Goal: Task Accomplishment & Management: Manage account settings

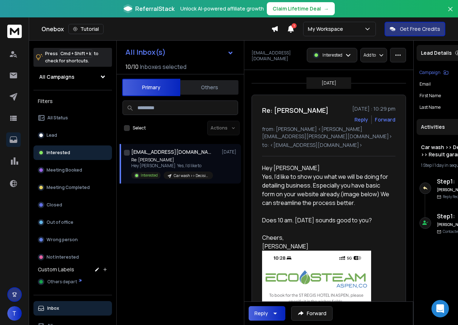
scroll to position [430, 0]
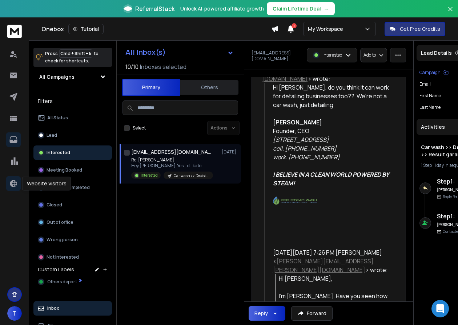
click at [12, 184] on icon at bounding box center [13, 183] width 7 height 7
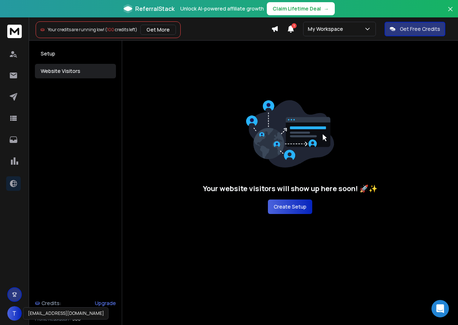
click at [11, 312] on span "T" at bounding box center [14, 314] width 15 height 15
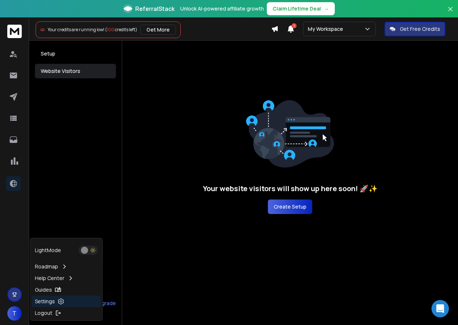
click at [53, 302] on p "Settings" at bounding box center [45, 301] width 20 height 7
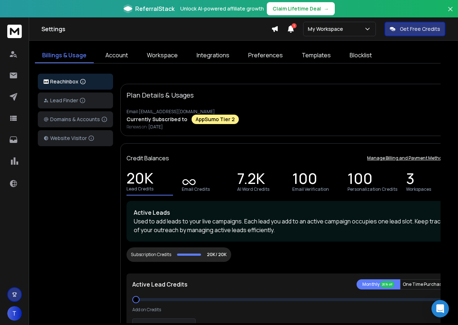
click at [219, 56] on link "Integrations" at bounding box center [212, 55] width 47 height 15
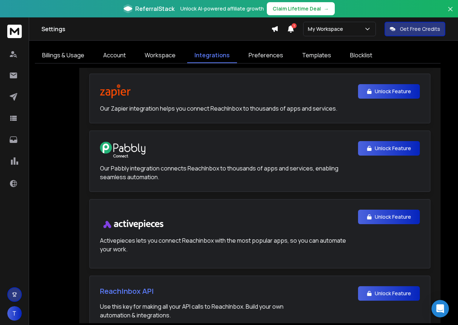
scroll to position [136, 0]
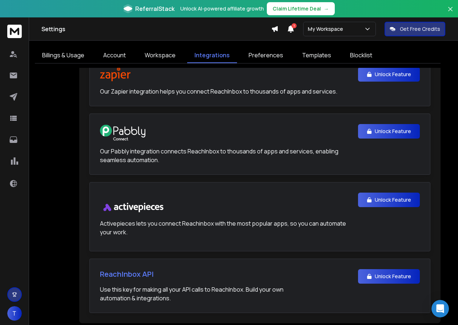
click at [364, 280] on button "Unlock Feature" at bounding box center [389, 277] width 62 height 15
click at [18, 56] on link at bounding box center [13, 54] width 15 height 15
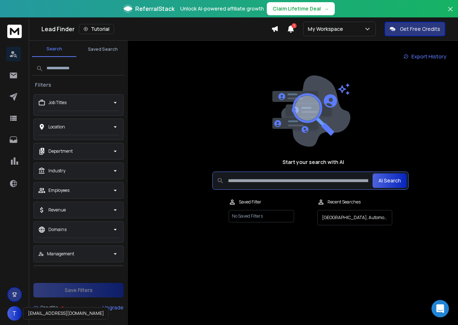
click at [14, 309] on span "T" at bounding box center [14, 314] width 15 height 15
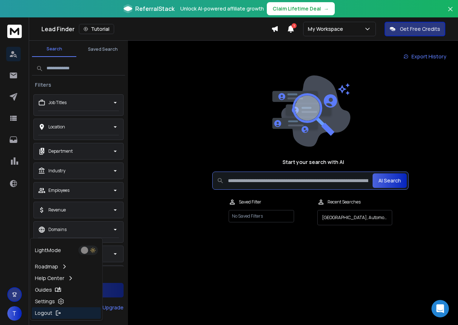
click at [46, 313] on p "Logout" at bounding box center [43, 313] width 17 height 7
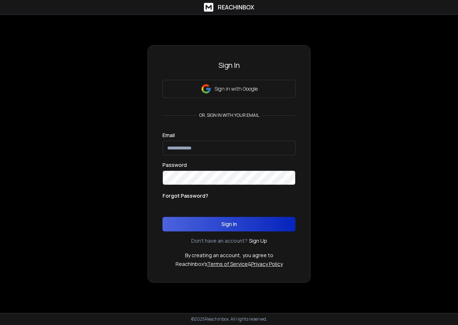
click at [190, 150] on input "email" at bounding box center [228, 148] width 133 height 15
paste input "**********"
click at [268, 150] on input "**********" at bounding box center [228, 148] width 133 height 15
paste input "*******"
click at [256, 223] on button "Sign In" at bounding box center [228, 224] width 133 height 15
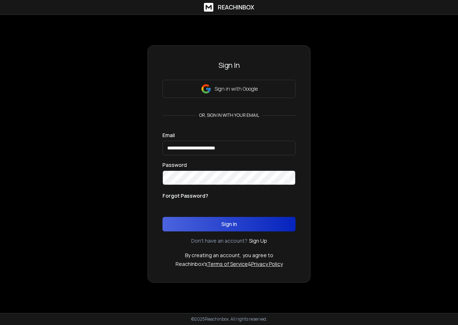
type input "**********"
click at [242, 225] on button "Sign In" at bounding box center [228, 224] width 133 height 15
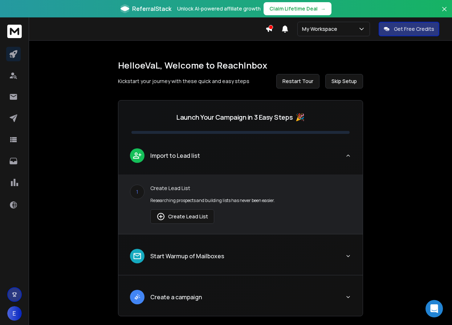
click at [62, 142] on div "Hello eVaL , Welcome to ReachInbox Kickstart your journey with these quick and …" at bounding box center [241, 188] width 400 height 280
click at [222, 251] on div "Start Warmup of Mailboxes" at bounding box center [177, 256] width 94 height 15
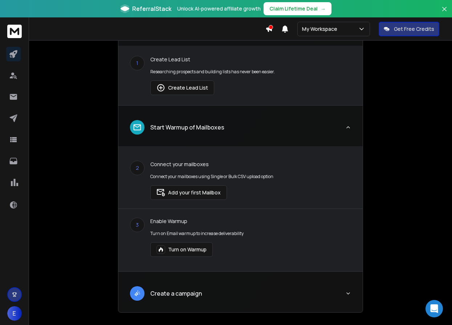
scroll to position [135, 0]
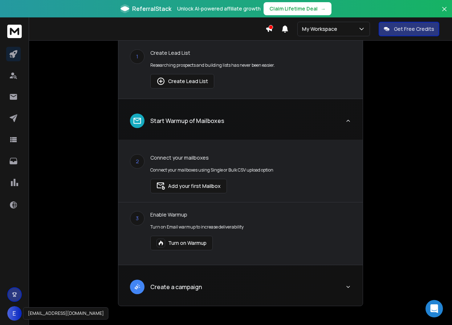
click at [15, 311] on span "E" at bounding box center [14, 314] width 15 height 15
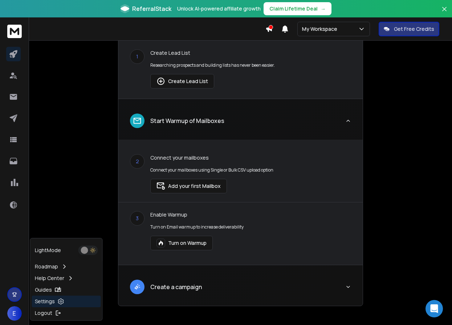
click at [45, 303] on p "Settings" at bounding box center [45, 301] width 20 height 7
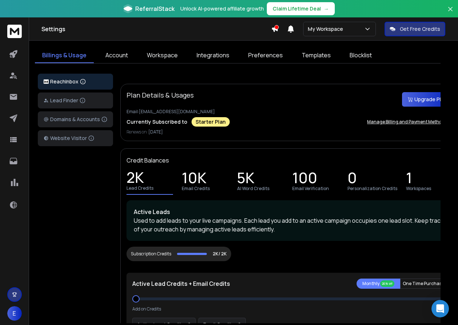
click at [228, 53] on link "Integrations" at bounding box center [212, 55] width 47 height 15
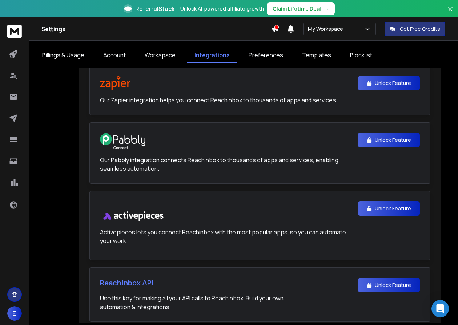
scroll to position [136, 0]
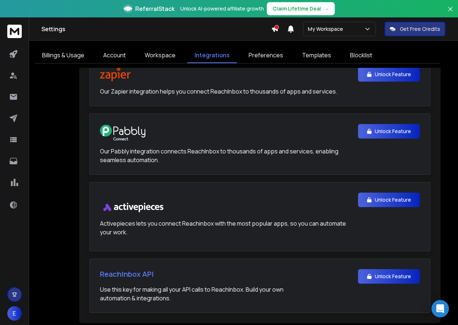
click at [378, 276] on p "Unlock Feature" at bounding box center [392, 276] width 36 height 7
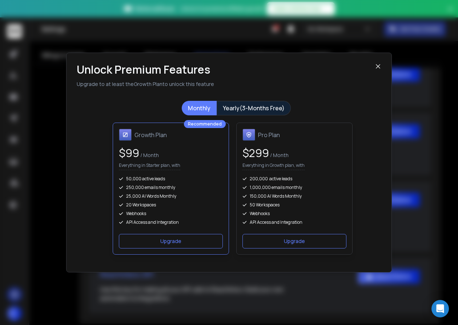
click at [249, 114] on button "Yearly(3-Months Free)" at bounding box center [253, 108] width 74 height 15
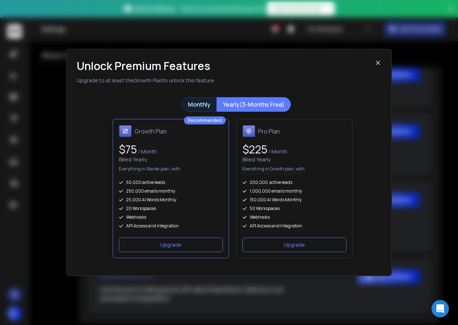
click at [195, 109] on button "Monthly" at bounding box center [199, 104] width 35 height 15
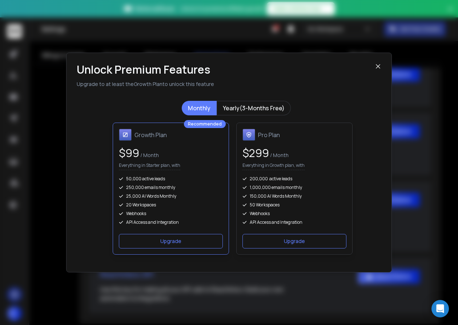
click at [380, 64] on icon at bounding box center [378, 66] width 4 height 4
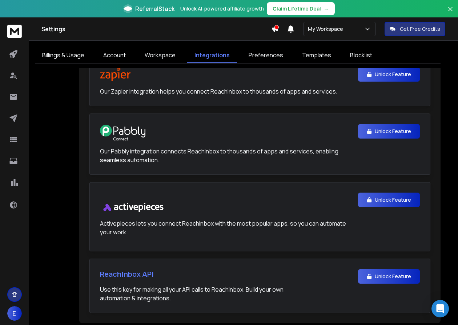
scroll to position [0, 0]
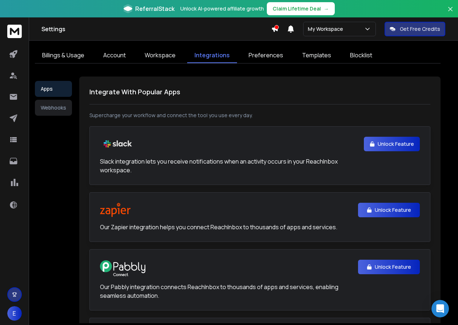
click at [80, 60] on link "Billings & Usage" at bounding box center [63, 55] width 57 height 15
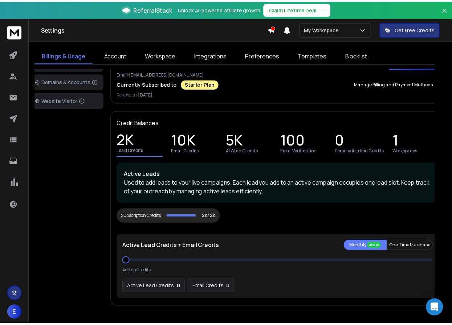
scroll to position [43, 0]
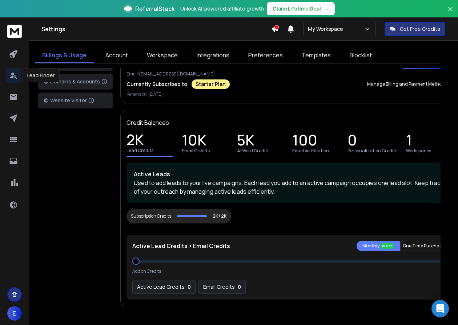
click at [15, 74] on icon at bounding box center [13, 75] width 9 height 9
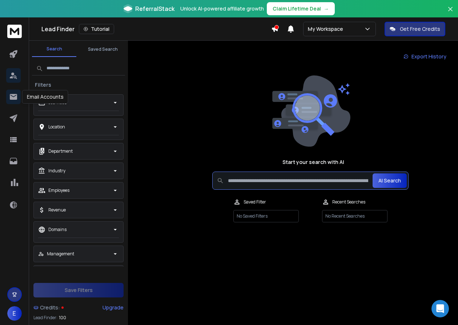
click at [14, 96] on icon at bounding box center [13, 97] width 9 height 9
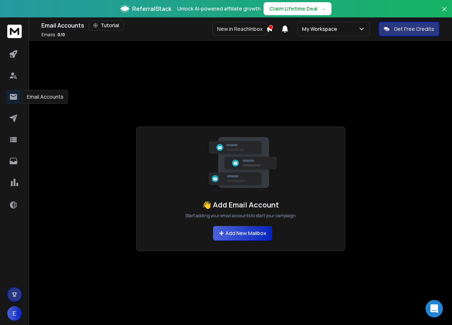
click at [273, 31] on icon at bounding box center [269, 28] width 7 height 7
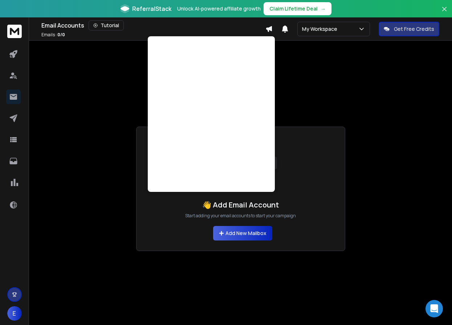
click at [328, 73] on div "👋 Add Email Account Start adding your email accounts to start your campaign Add…" at bounding box center [241, 189] width 400 height 282
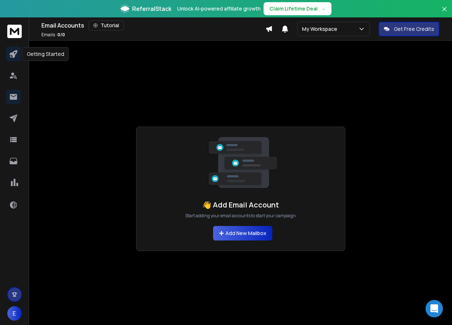
click at [16, 60] on link at bounding box center [13, 54] width 15 height 15
